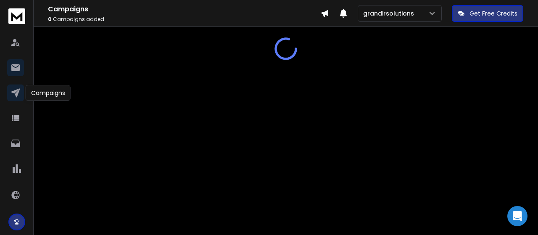
click at [14, 61] on link at bounding box center [15, 67] width 17 height 17
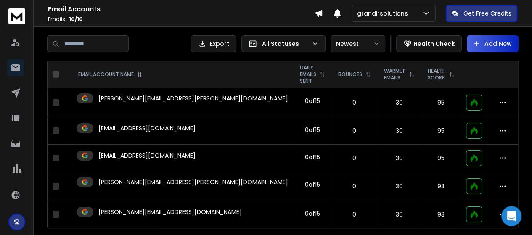
scroll to position [140, 0]
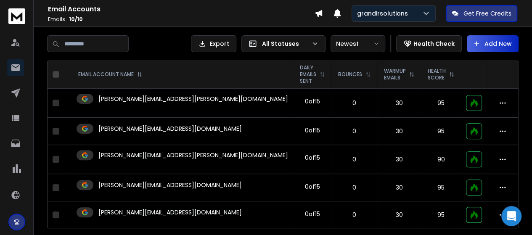
click at [413, 9] on div "grandirsolutions" at bounding box center [393, 13] width 73 height 8
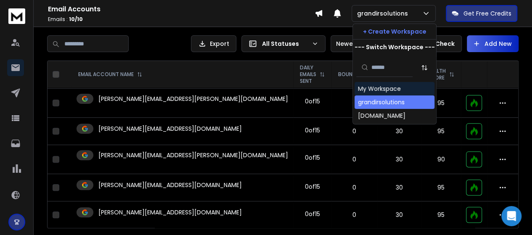
click at [299, 5] on h1 "Email Accounts" at bounding box center [181, 9] width 267 height 10
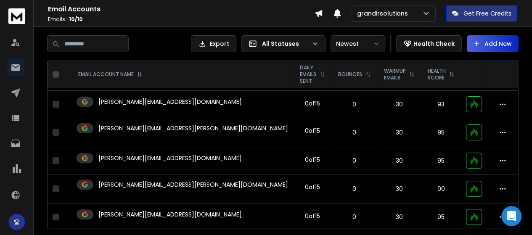
scroll to position [0, 0]
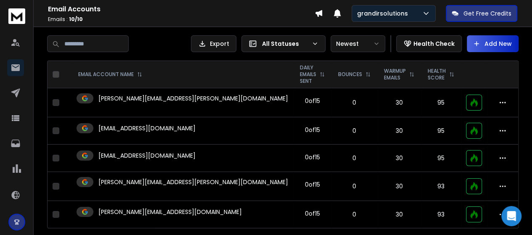
click at [397, 7] on button "grandirsolutions" at bounding box center [394, 13] width 84 height 17
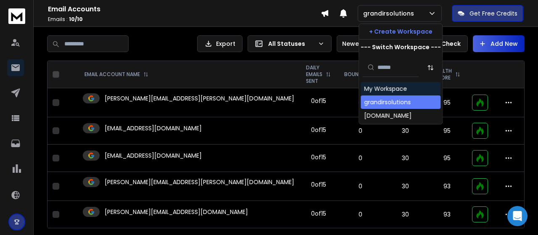
click at [395, 86] on div "My Workspace" at bounding box center [385, 89] width 43 height 8
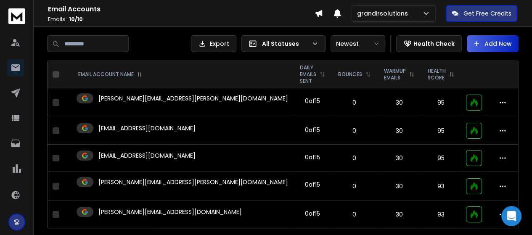
scroll to position [140, 0]
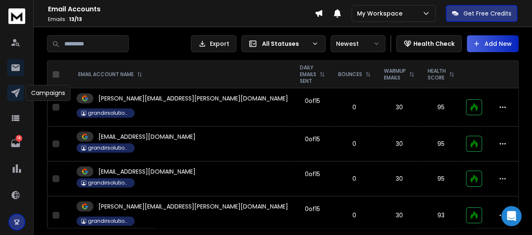
click at [23, 93] on link at bounding box center [15, 93] width 17 height 17
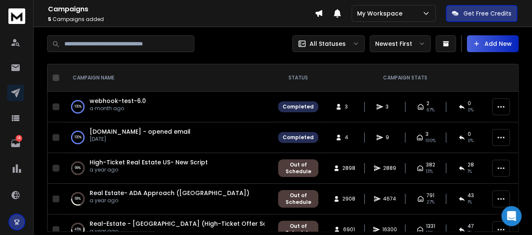
scroll to position [19, 0]
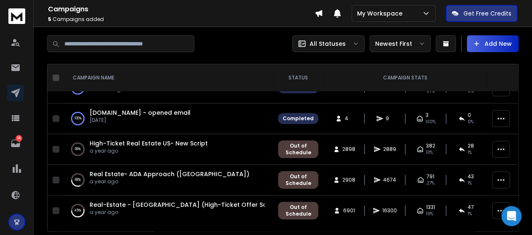
click at [169, 146] on span "High-Ticket Real Estate US- New Script" at bounding box center [149, 143] width 118 height 8
